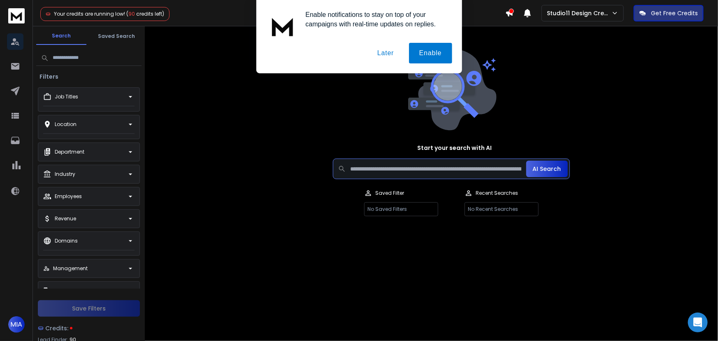
click at [391, 50] on button "Later" at bounding box center [385, 53] width 37 height 21
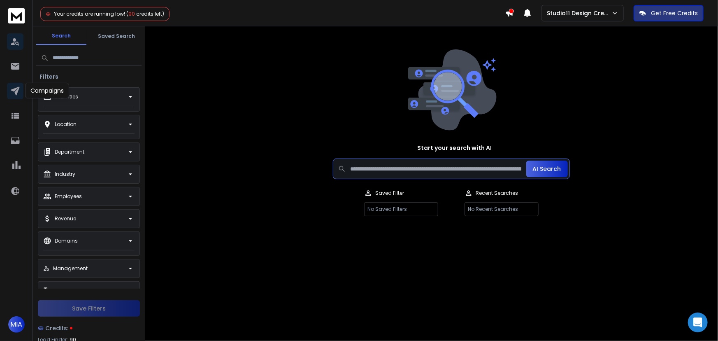
click at [16, 87] on icon at bounding box center [15, 90] width 9 height 9
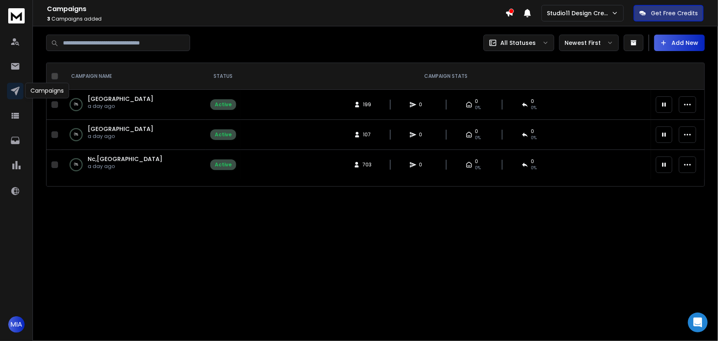
click at [247, 217] on div "Your warmest leads are on your site – Turn visits into conversations Reach Out …" at bounding box center [359, 170] width 718 height 341
click at [118, 98] on span "[GEOGRAPHIC_DATA]" at bounding box center [121, 99] width 66 height 8
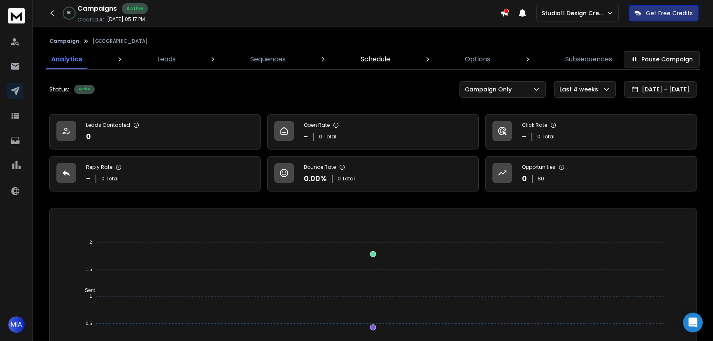
click at [376, 62] on p "Schedule" at bounding box center [375, 59] width 30 height 10
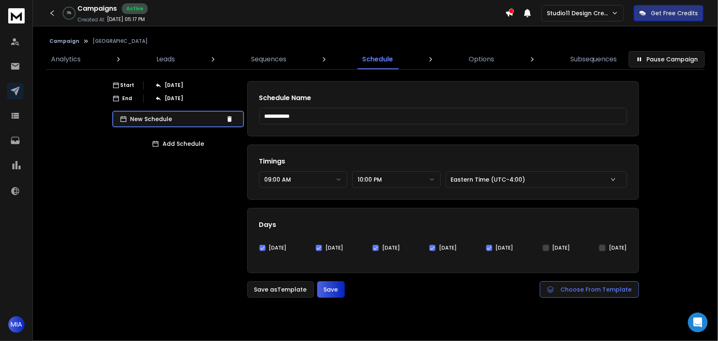
click at [171, 85] on p "[DATE]" at bounding box center [174, 85] width 19 height 7
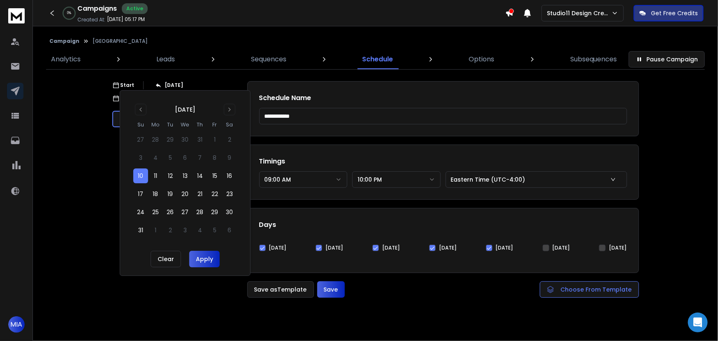
click at [171, 85] on p "[DATE]" at bounding box center [174, 85] width 19 height 7
